Goal: Task Accomplishment & Management: Manage account settings

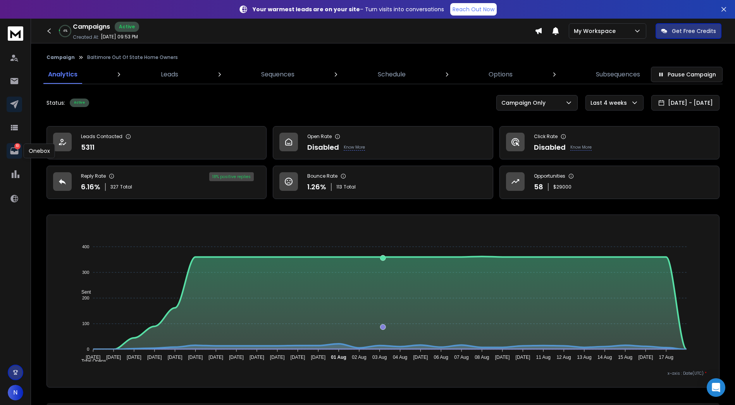
click at [15, 146] on p "10" at bounding box center [17, 146] width 6 height 6
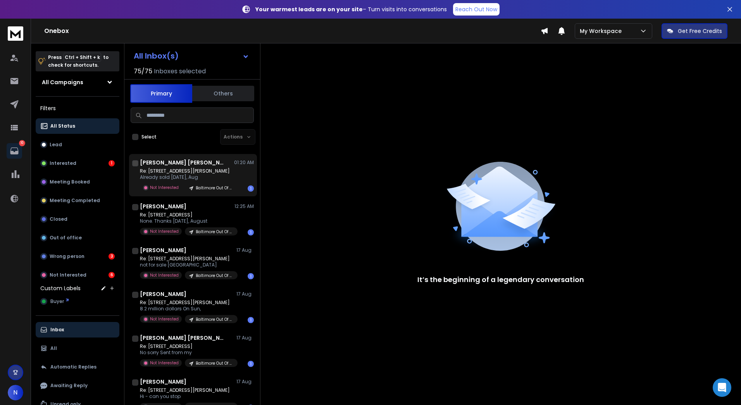
click at [206, 176] on p "Already sold [DATE], Aug" at bounding box center [186, 177] width 93 height 6
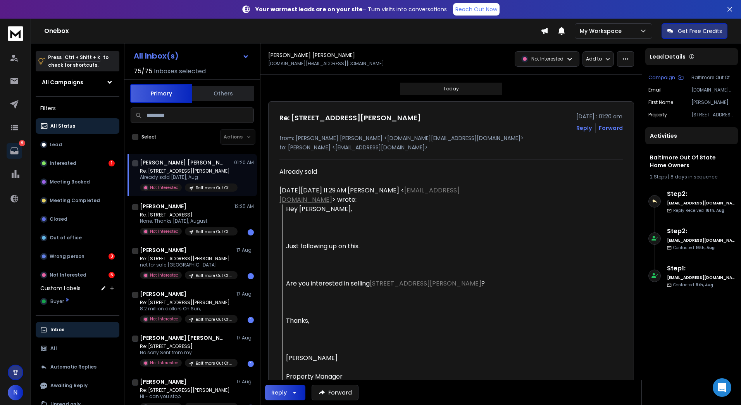
click at [585, 129] on button "Reply" at bounding box center [585, 128] width 16 height 8
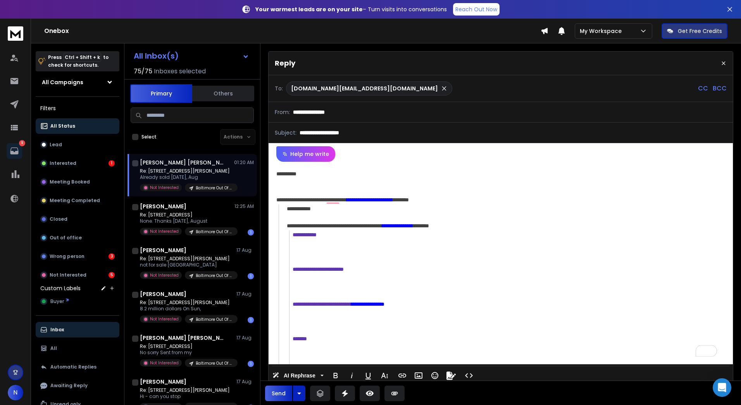
click at [275, 391] on button "Send" at bounding box center [278, 393] width 27 height 16
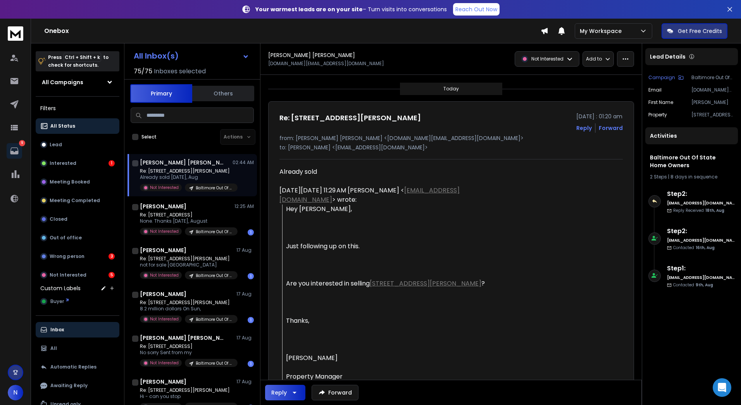
click at [198, 176] on p "Already sold [DATE], Aug" at bounding box center [186, 177] width 93 height 6
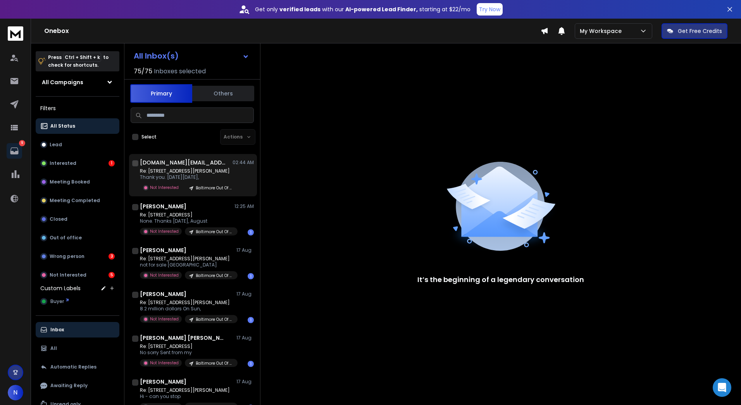
click at [209, 169] on p "Re: [STREET_ADDRESS][PERSON_NAME]" at bounding box center [186, 171] width 93 height 6
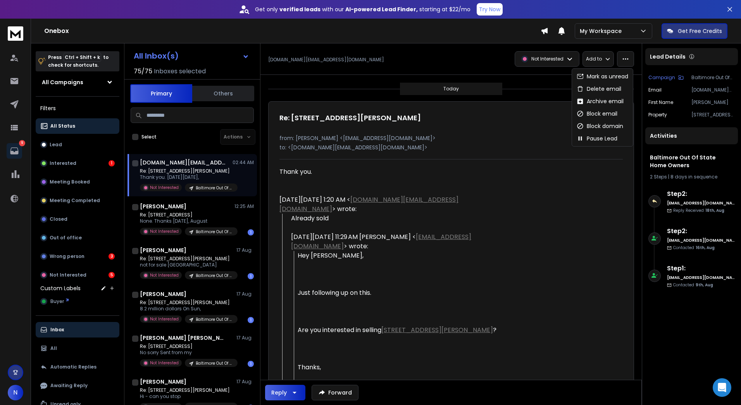
click at [627, 63] on button "button" at bounding box center [625, 59] width 17 height 16
click at [601, 91] on div "Delete email" at bounding box center [599, 89] width 45 height 8
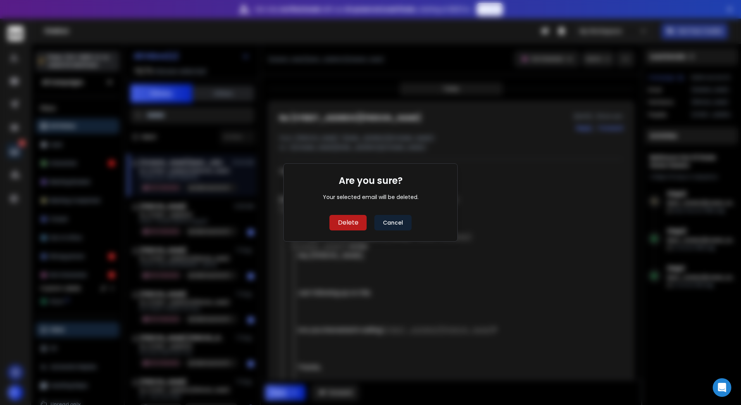
click at [360, 224] on button "Delete" at bounding box center [348, 223] width 37 height 16
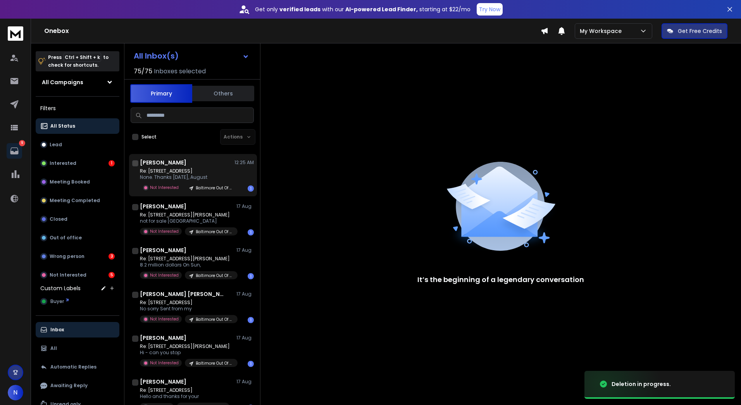
click at [214, 174] on p "None. Thanks [DATE], August" at bounding box center [186, 177] width 93 height 6
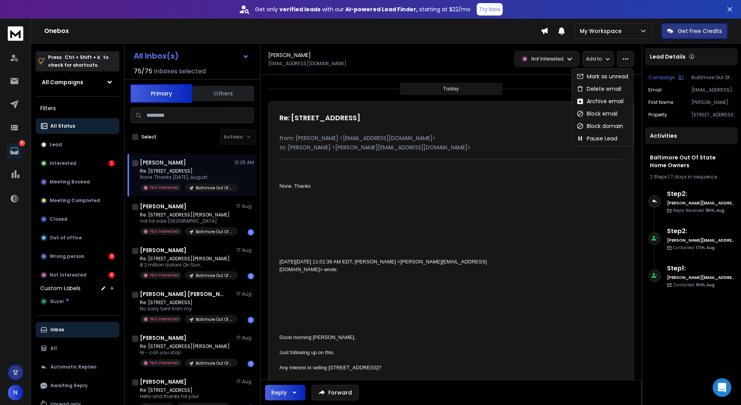
click at [625, 64] on button "button" at bounding box center [625, 59] width 17 height 16
click at [612, 87] on div "Delete email" at bounding box center [599, 89] width 45 height 8
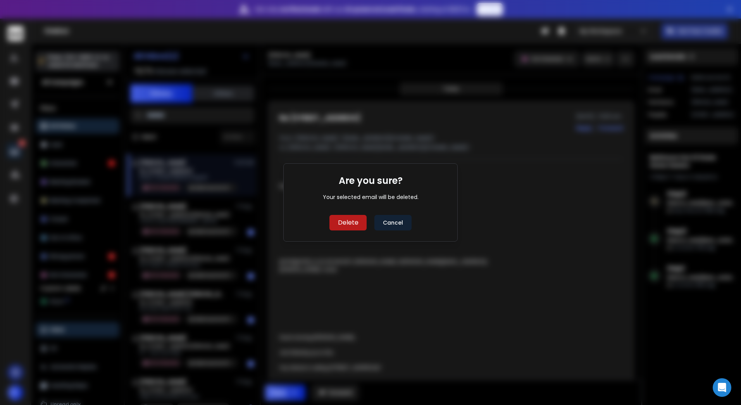
click at [356, 222] on button "Delete" at bounding box center [348, 223] width 37 height 16
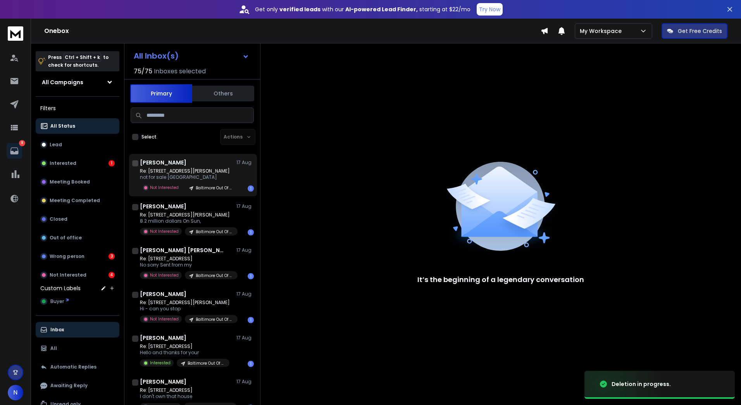
click at [226, 180] on p "not for sale [GEOGRAPHIC_DATA]" at bounding box center [186, 177] width 93 height 6
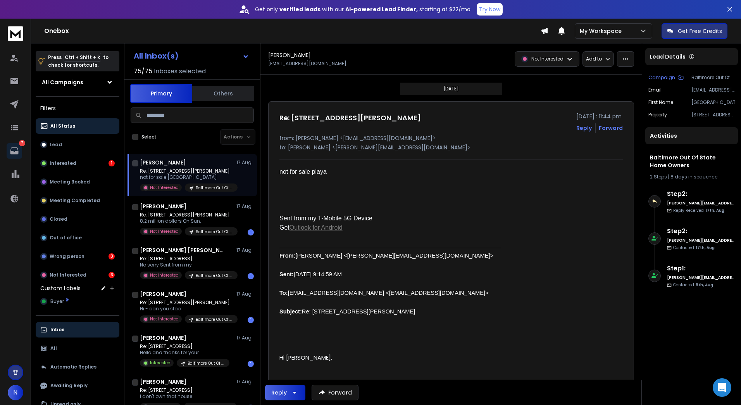
click at [630, 57] on button "button" at bounding box center [625, 59] width 17 height 16
click at [597, 90] on div "Delete email" at bounding box center [599, 89] width 45 height 8
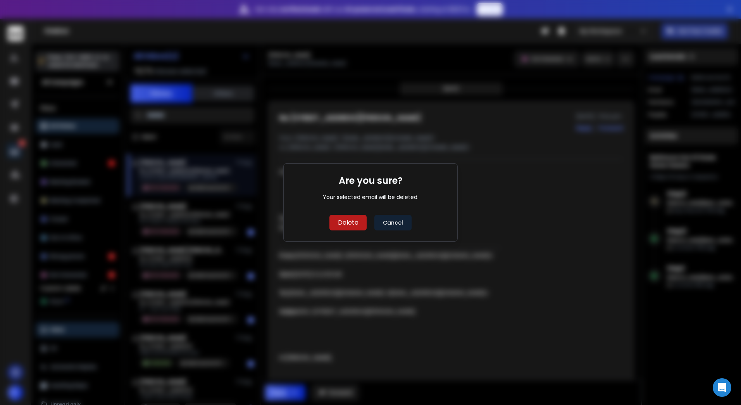
click at [352, 225] on button "Delete" at bounding box center [348, 223] width 37 height 16
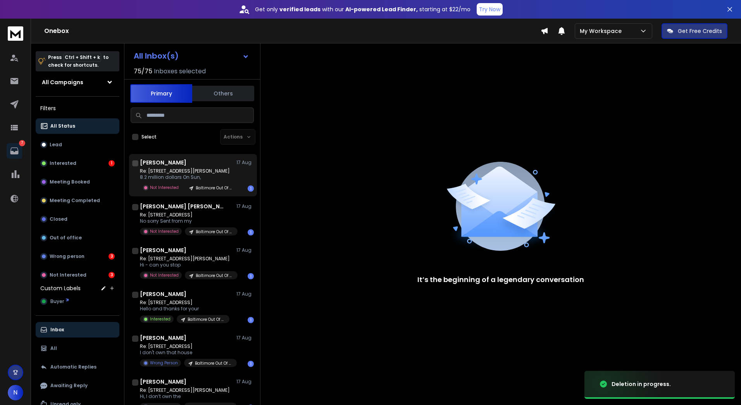
click at [204, 177] on p "8.2 million dollars On Sun," at bounding box center [186, 177] width 93 height 6
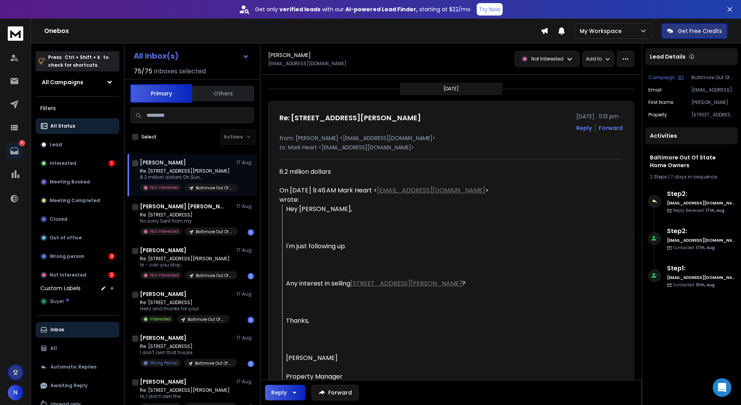
click at [292, 117] on h1 "Re: [STREET_ADDRESS][PERSON_NAME]" at bounding box center [351, 117] width 142 height 11
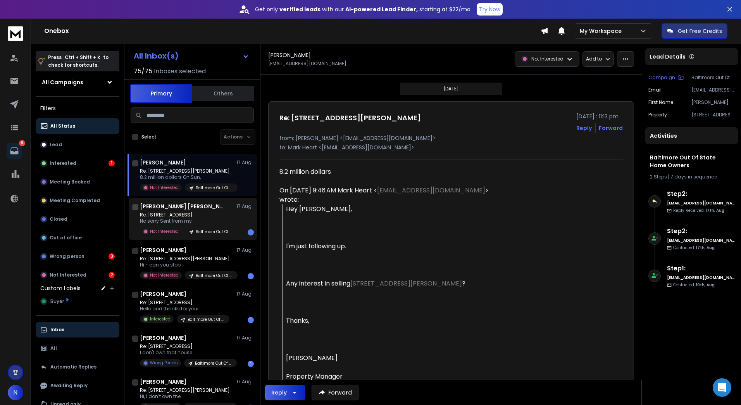
click at [193, 214] on p "Re: [STREET_ADDRESS]" at bounding box center [186, 215] width 93 height 6
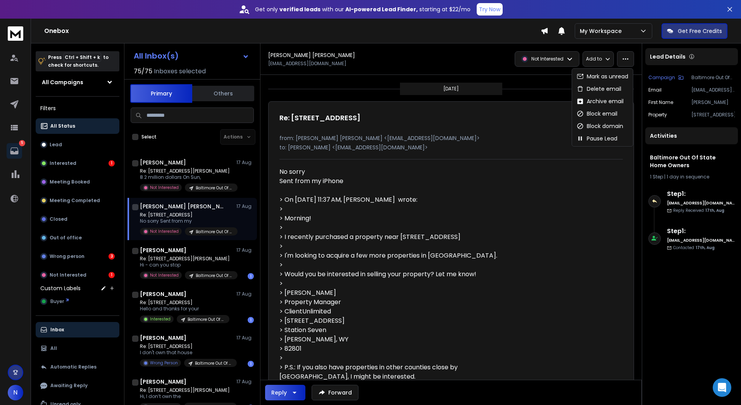
click at [626, 61] on icon "button" at bounding box center [625, 58] width 7 height 7
click at [612, 91] on div "Delete email" at bounding box center [599, 89] width 45 height 8
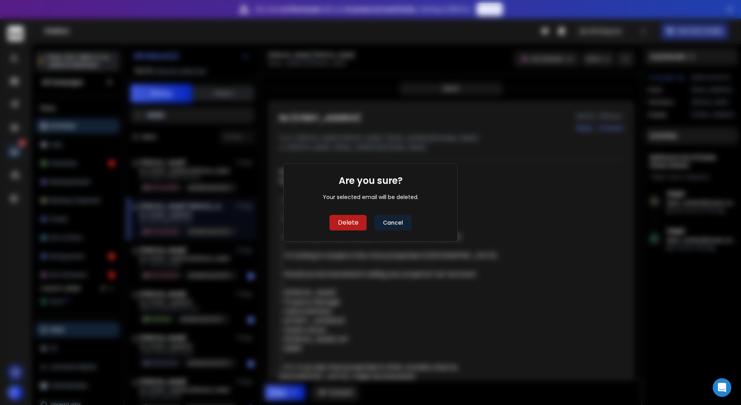
click at [348, 223] on button "Delete" at bounding box center [348, 223] width 37 height 16
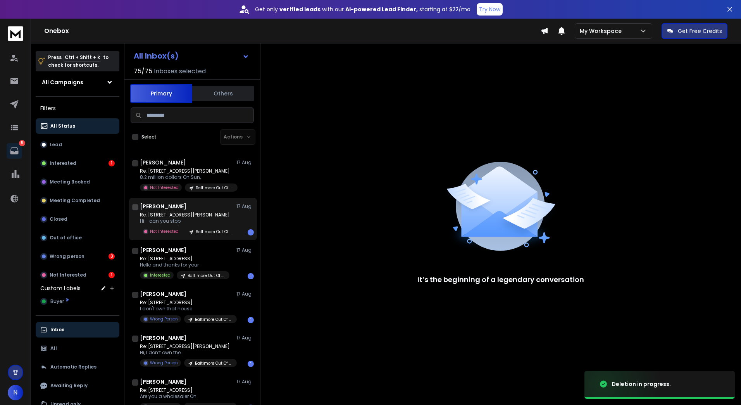
click at [222, 218] on p "Re: [STREET_ADDRESS][PERSON_NAME]" at bounding box center [186, 215] width 93 height 6
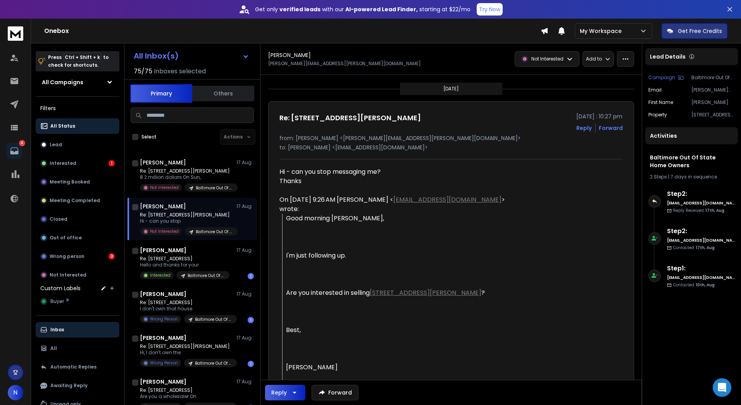
click at [628, 57] on icon "button" at bounding box center [625, 58] width 7 height 7
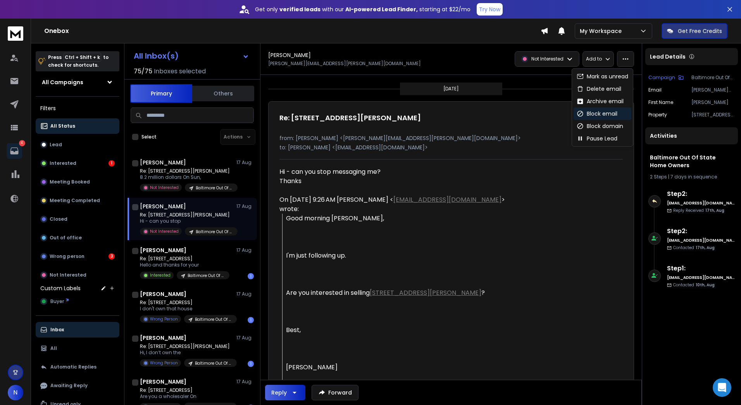
click at [596, 110] on div "Block email" at bounding box center [597, 114] width 41 height 8
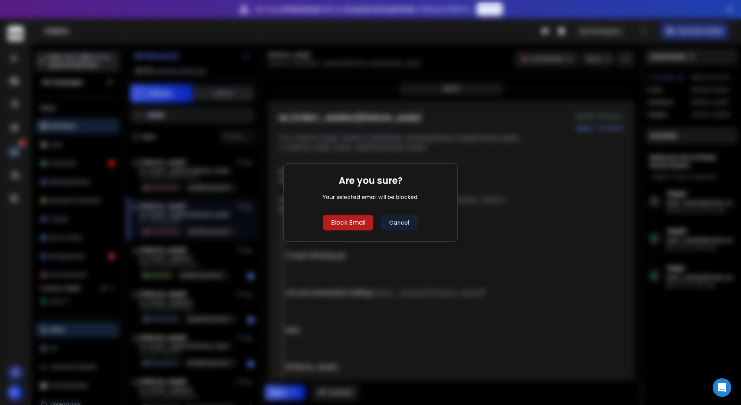
click at [346, 223] on button "Block Email" at bounding box center [348, 223] width 50 height 16
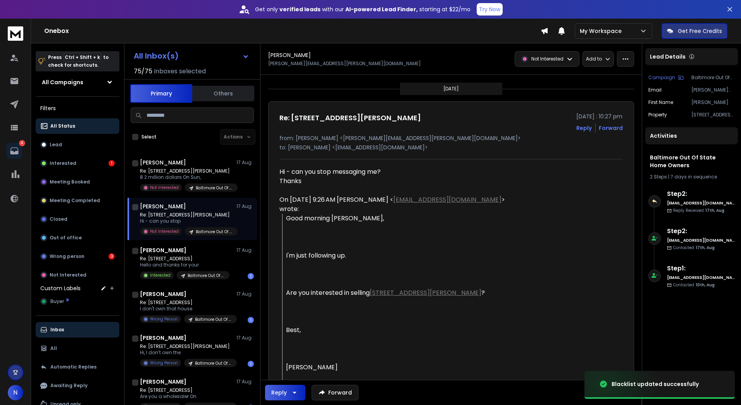
click at [628, 65] on button "button" at bounding box center [625, 59] width 17 height 16
click at [615, 90] on div "Delete email" at bounding box center [599, 89] width 45 height 8
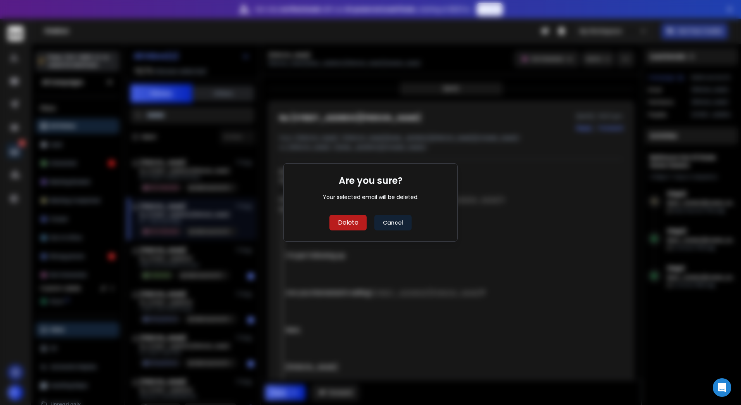
click at [346, 226] on button "Delete" at bounding box center [348, 223] width 37 height 16
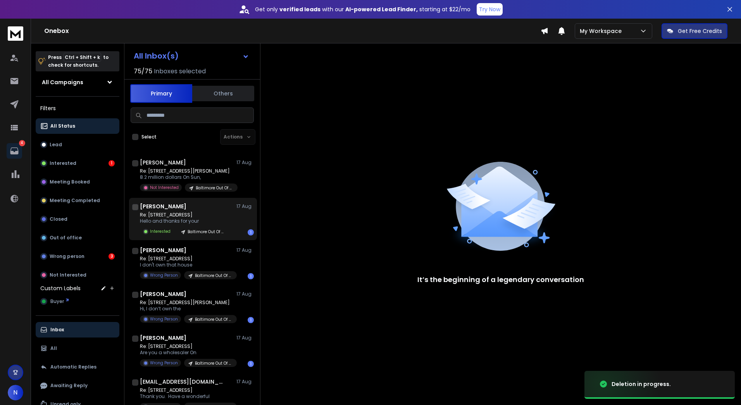
click at [233, 215] on div "Re: 1708 Normal Ave Hello and thanks for your Interested Baltimore Out Of State…" at bounding box center [197, 224] width 114 height 24
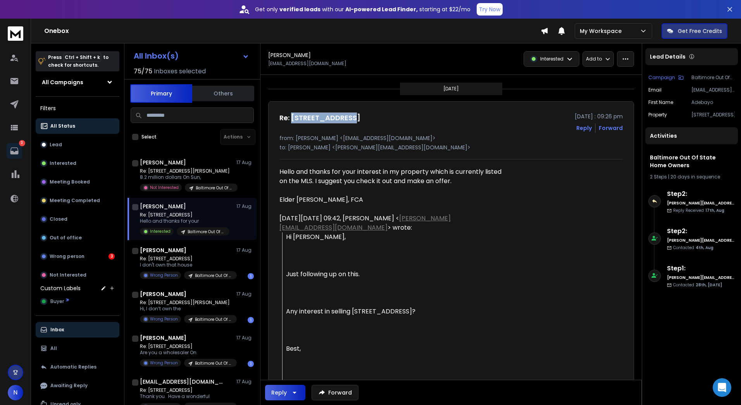
drag, startPoint x: 350, startPoint y: 119, endPoint x: 292, endPoint y: 118, distance: 57.8
click at [292, 118] on h1 "Re: [STREET_ADDRESS]" at bounding box center [320, 117] width 81 height 11
copy h1 "1708 Normal Ave"
